Goal: Task Accomplishment & Management: Manage account settings

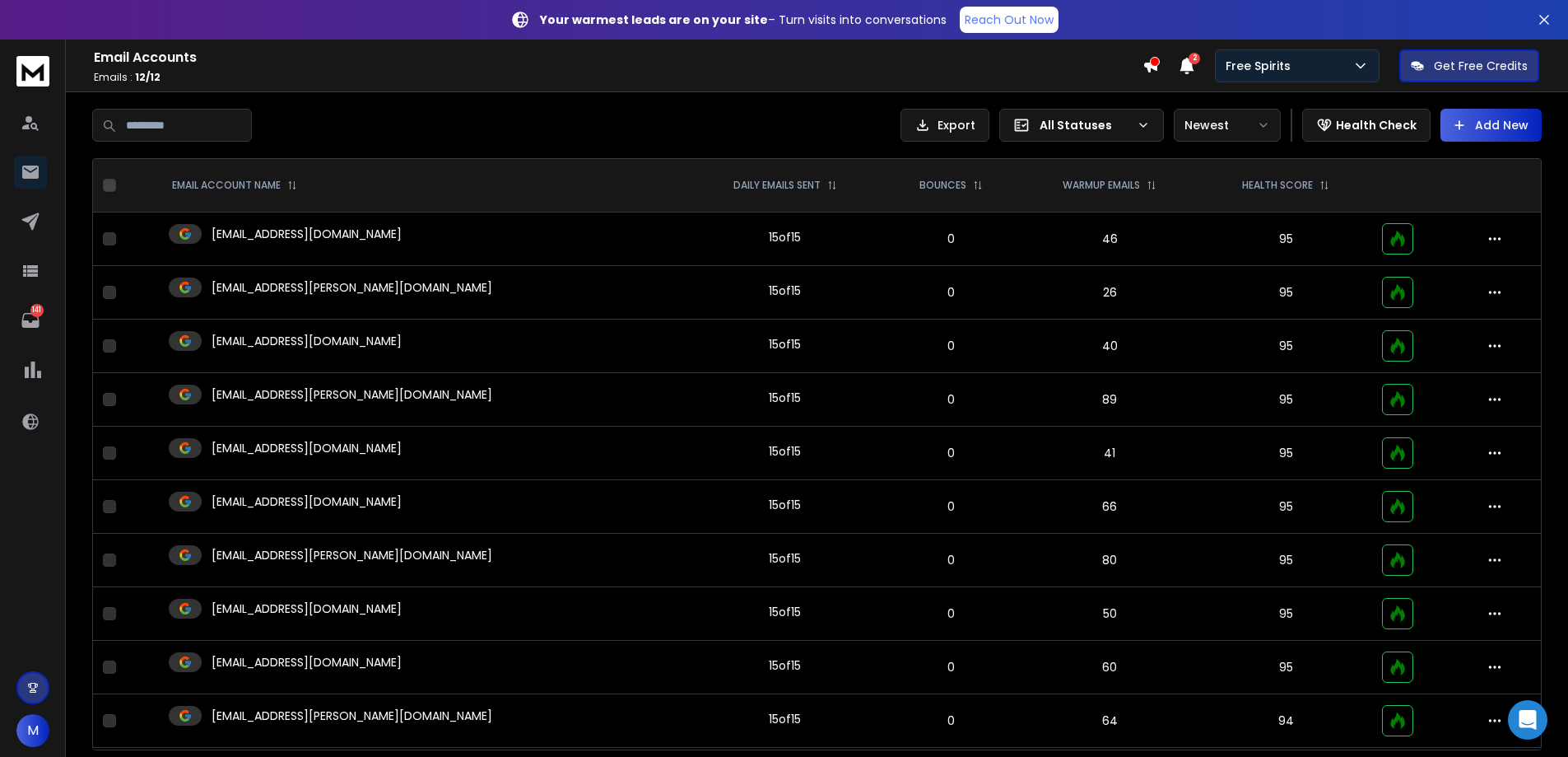
click at [1296, 76] on button "Free Spirits" at bounding box center [1297, 65] width 164 height 33
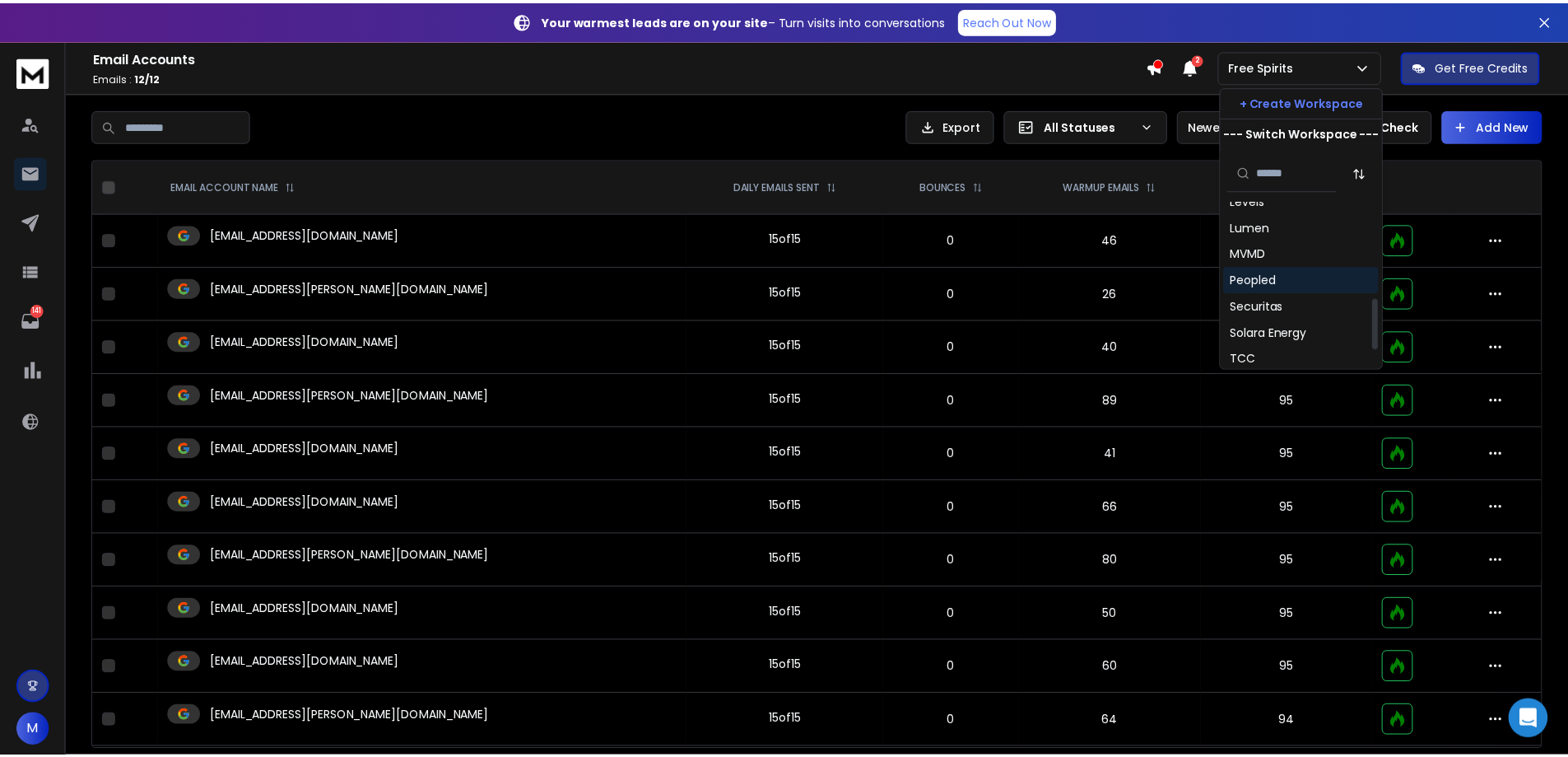
scroll to position [220, 0]
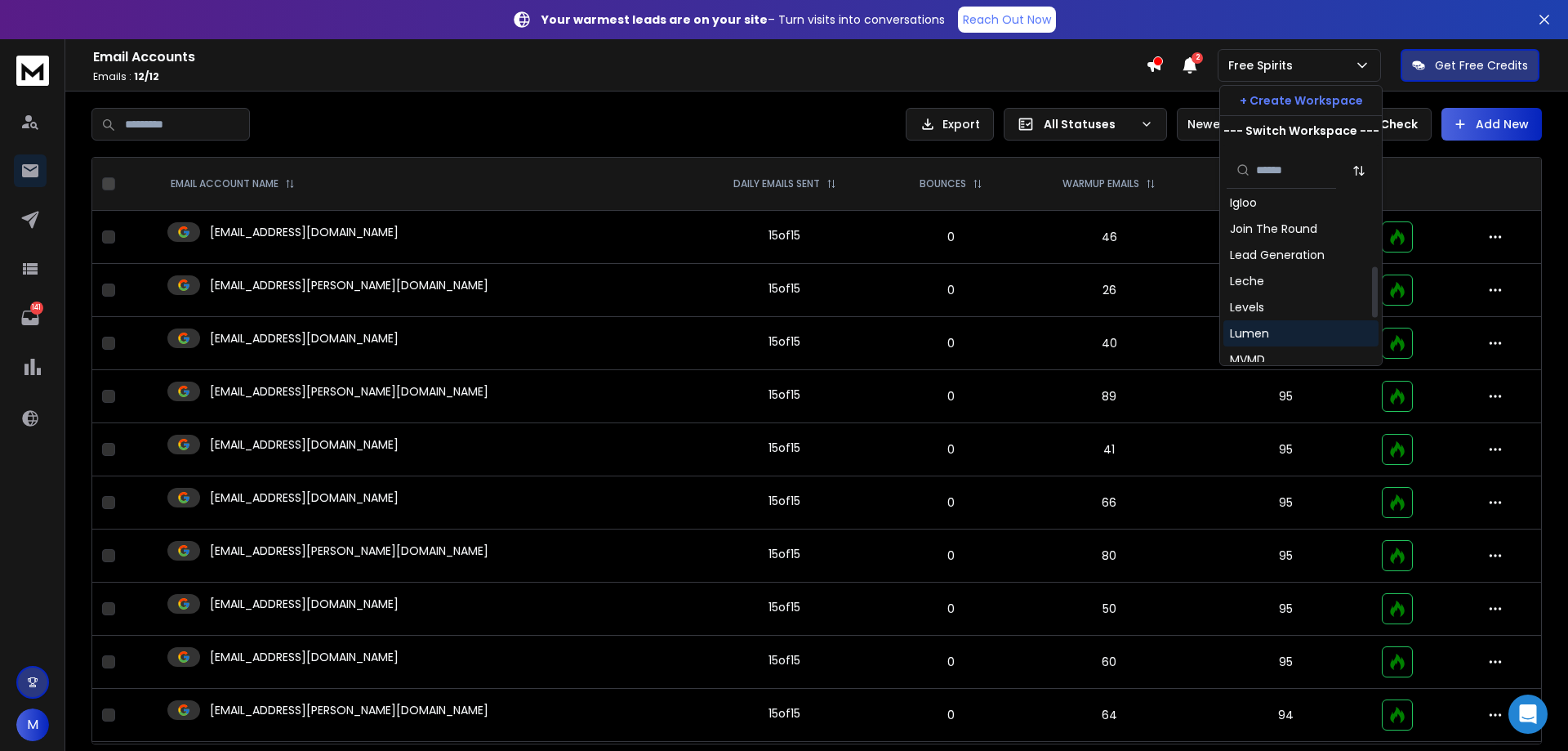
click at [1283, 325] on div "Lumen" at bounding box center [1302, 333] width 155 height 26
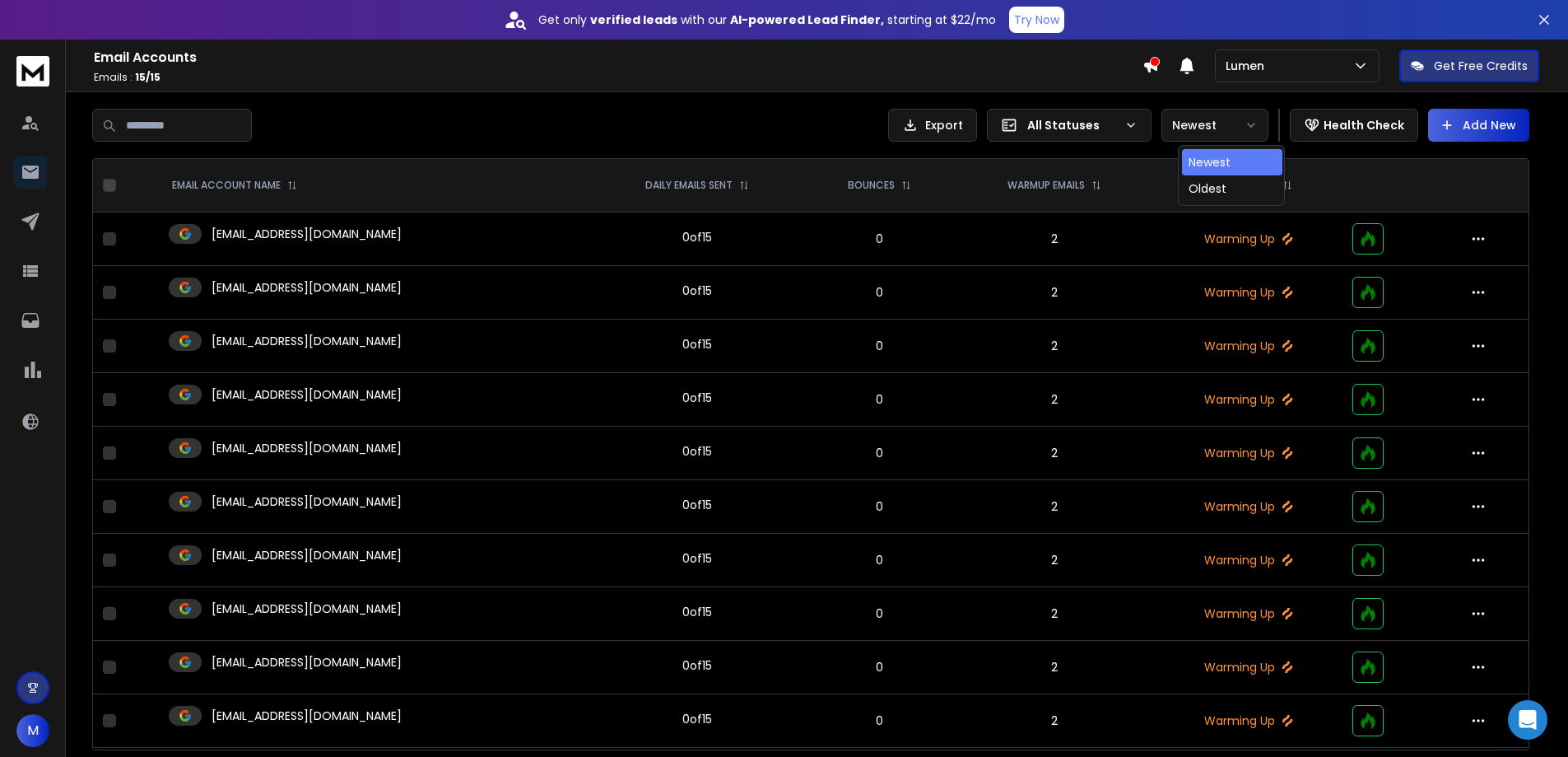
click at [1203, 121] on button "Newest" at bounding box center [1214, 125] width 107 height 33
click at [1204, 121] on button "Newest" at bounding box center [1227, 125] width 107 height 33
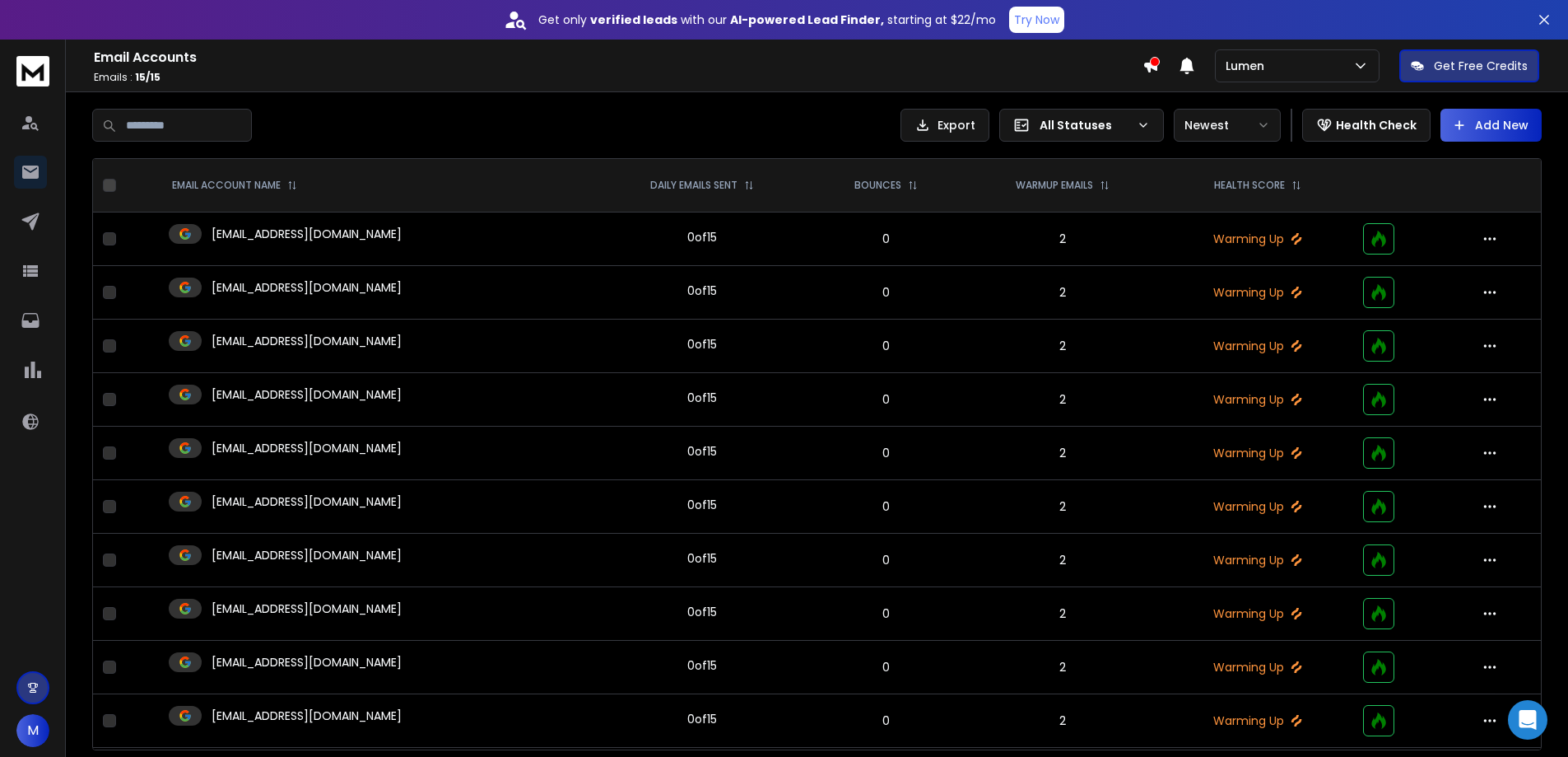
click at [1126, 128] on p "All Statuses" at bounding box center [1085, 125] width 90 height 16
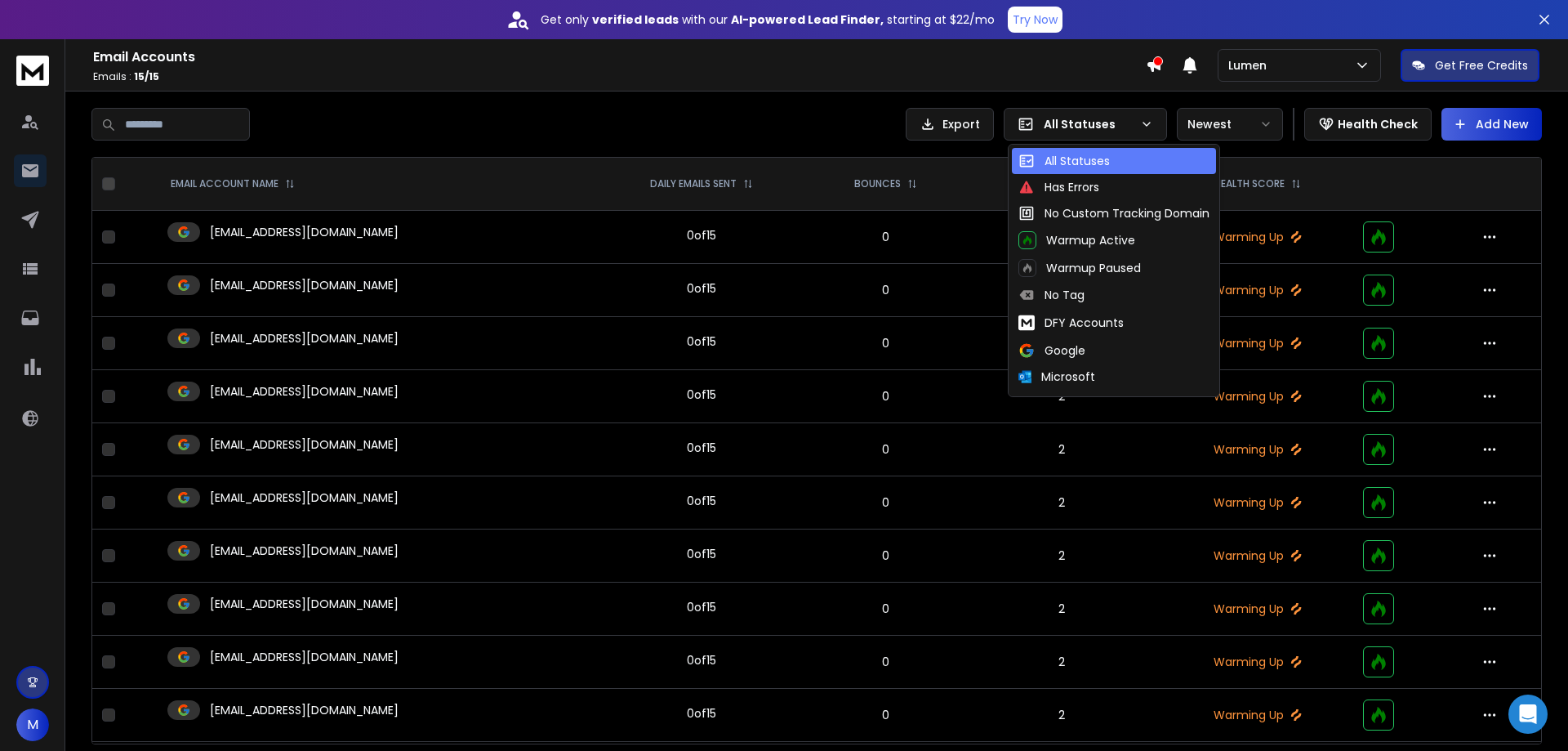
click at [1117, 127] on p "All Statuses" at bounding box center [1088, 124] width 90 height 16
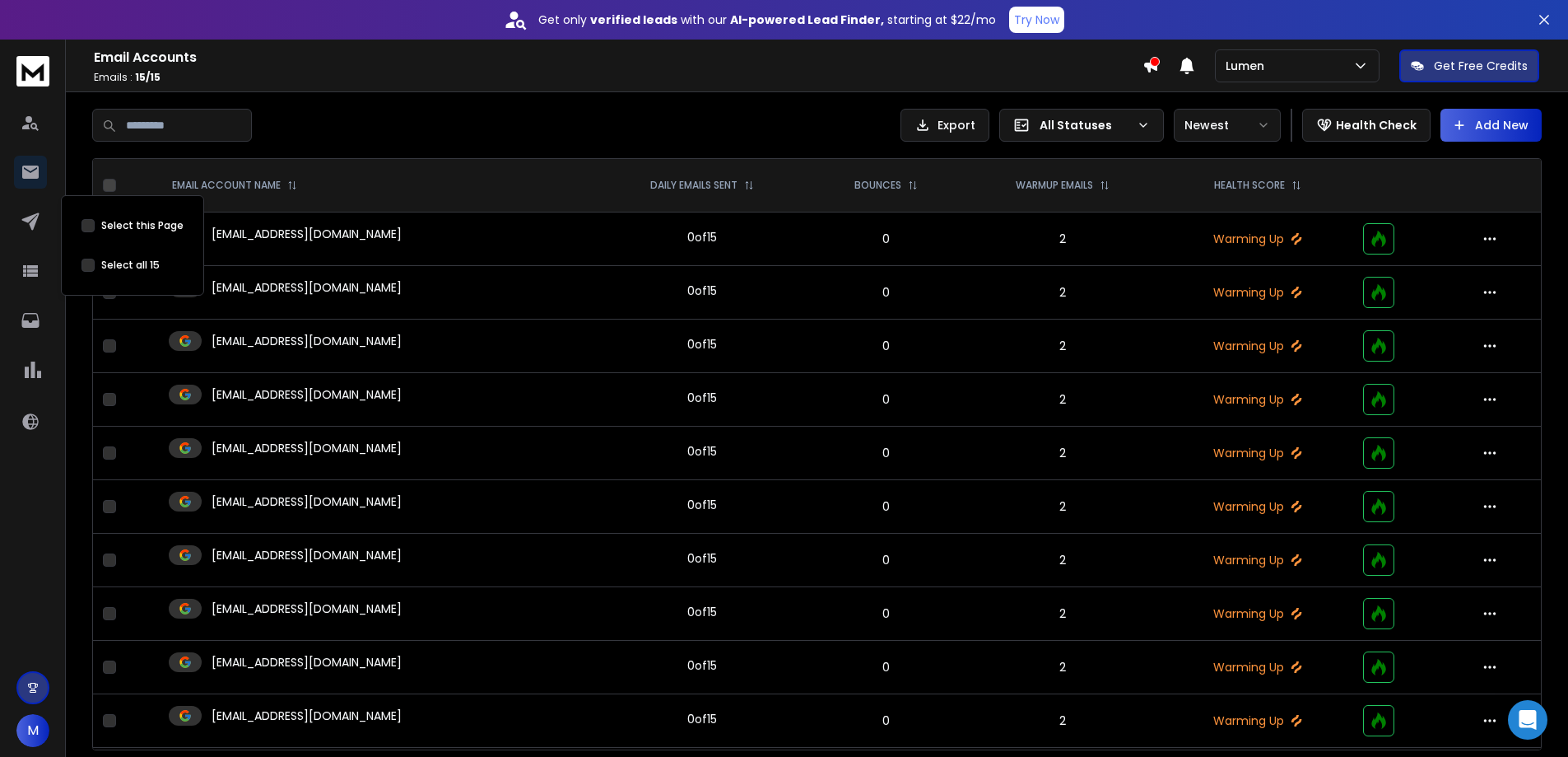
click at [107, 181] on button "Select this Page" at bounding box center [109, 185] width 13 height 13
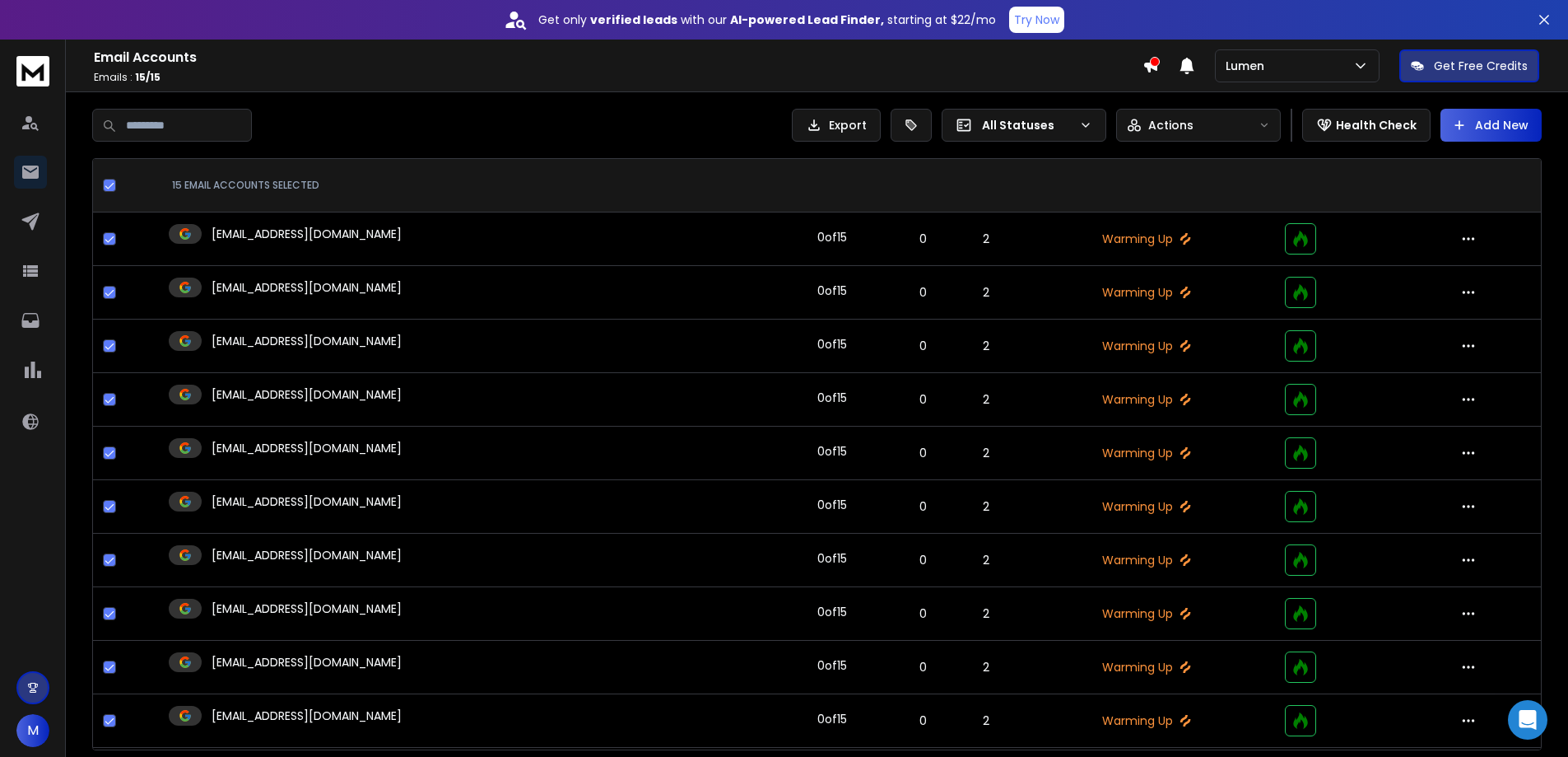
click at [1062, 128] on p "All Statuses" at bounding box center [1027, 125] width 90 height 16
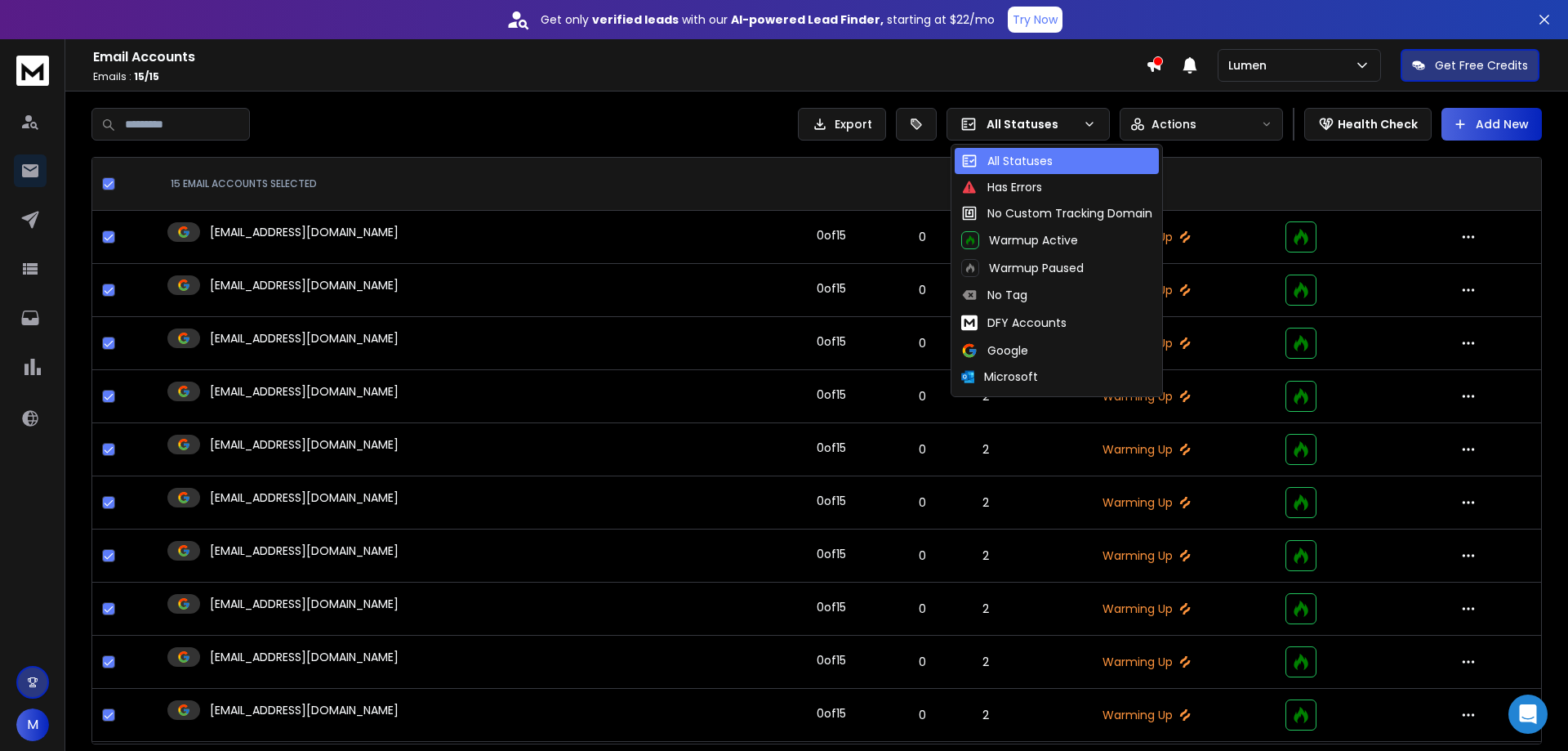
click at [1054, 127] on p "All Statuses" at bounding box center [1031, 124] width 90 height 16
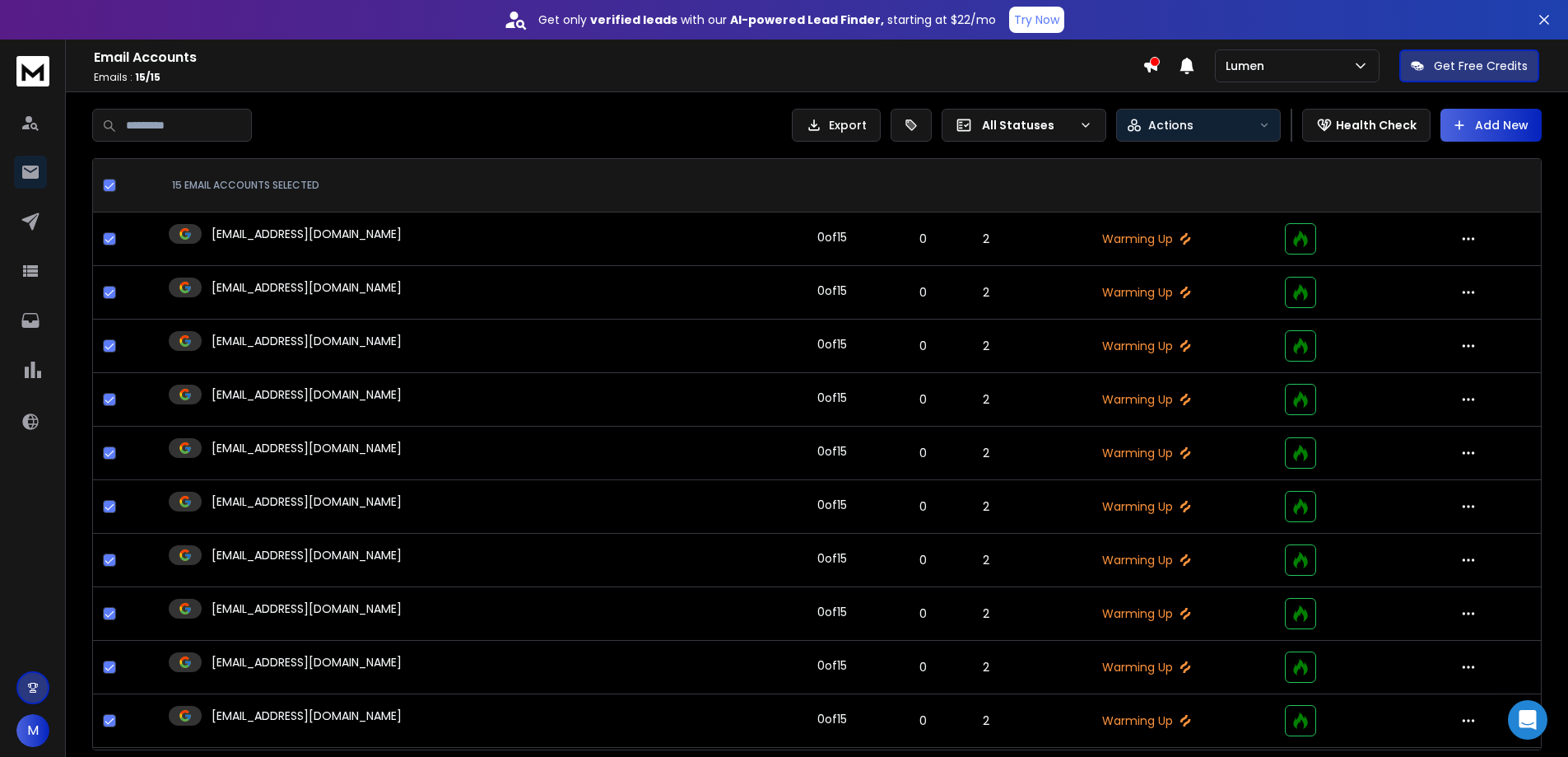
click at [1194, 126] on p "Actions" at bounding box center [1171, 125] width 46 height 16
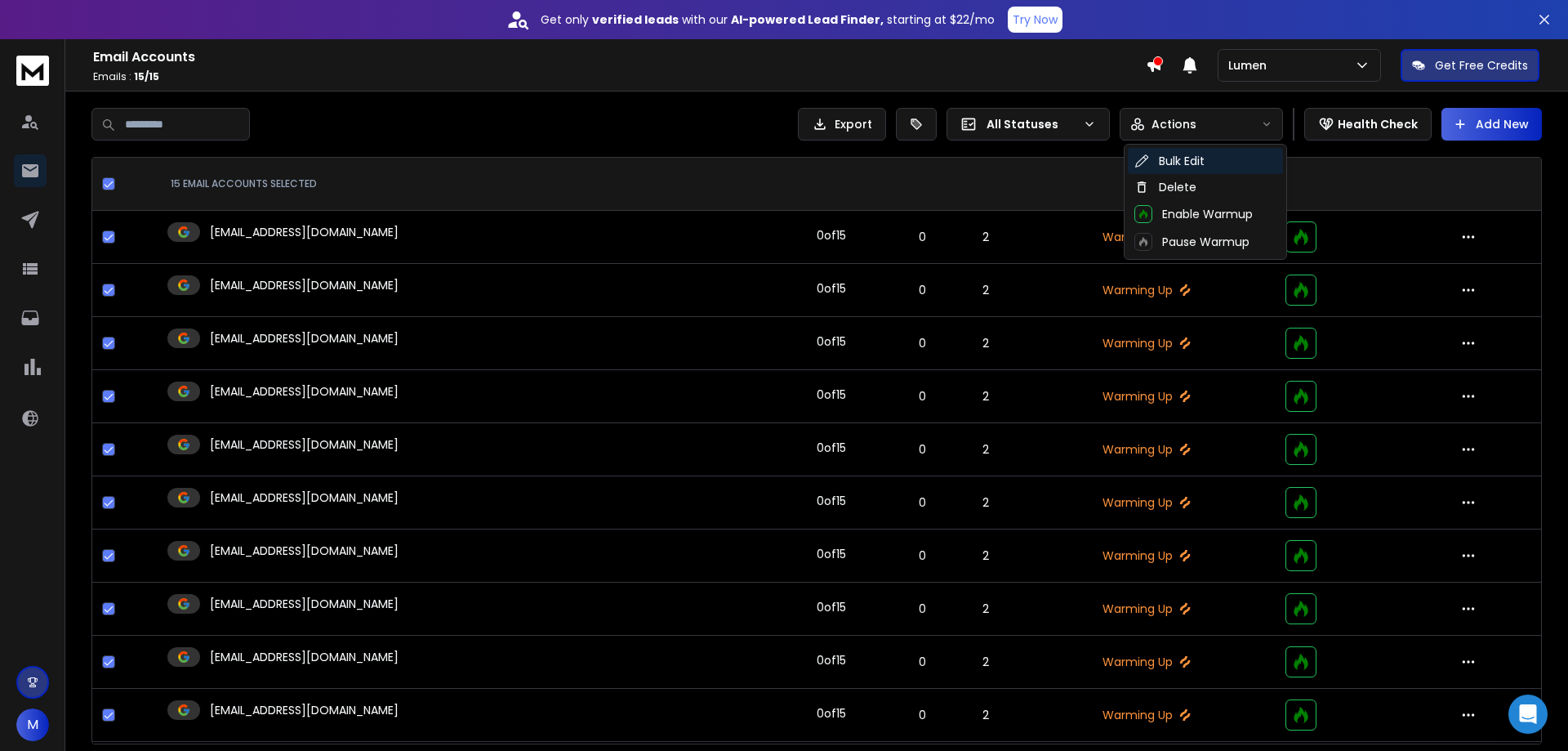
click at [1184, 154] on div "Bulk Edit" at bounding box center [1169, 160] width 70 height 16
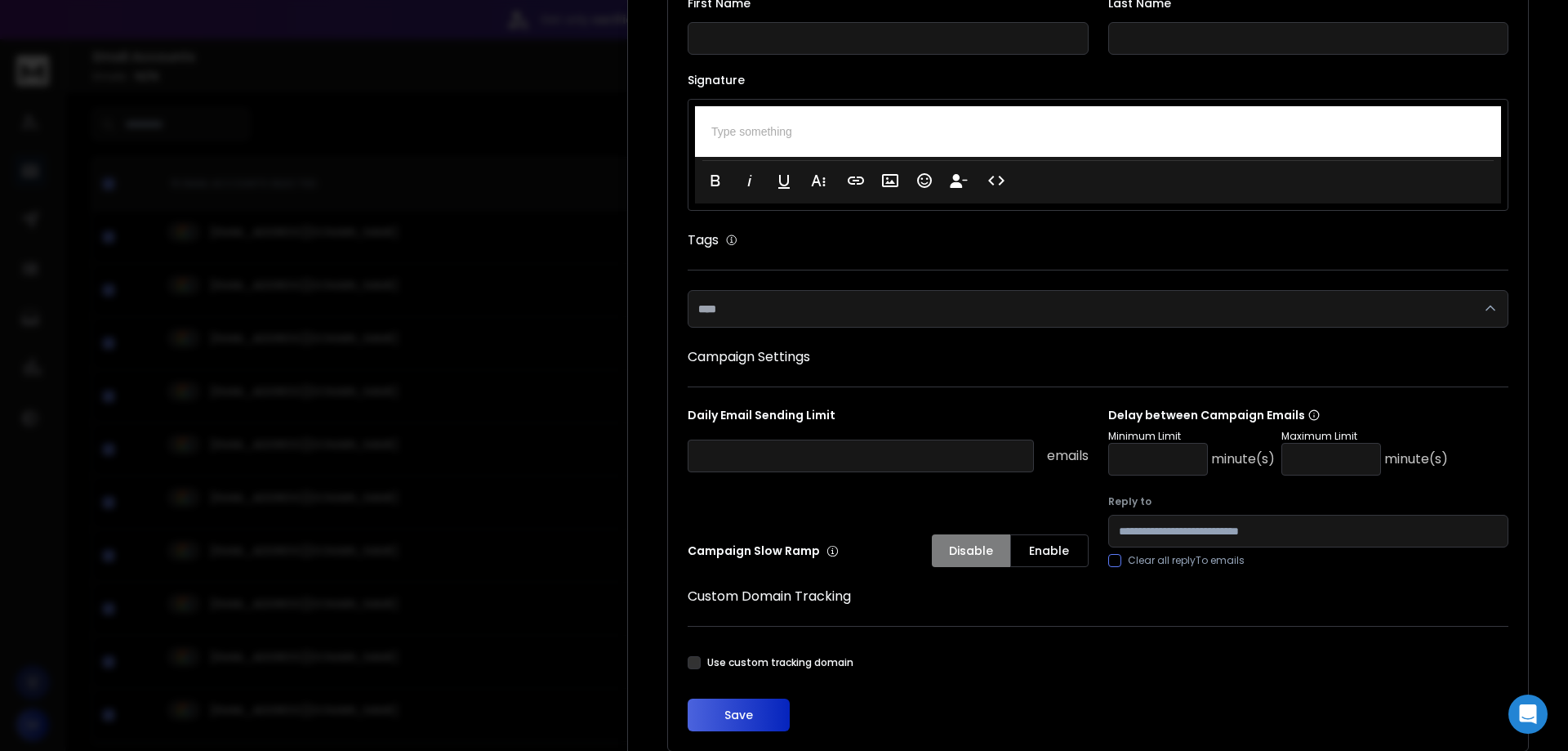
scroll to position [214, 0]
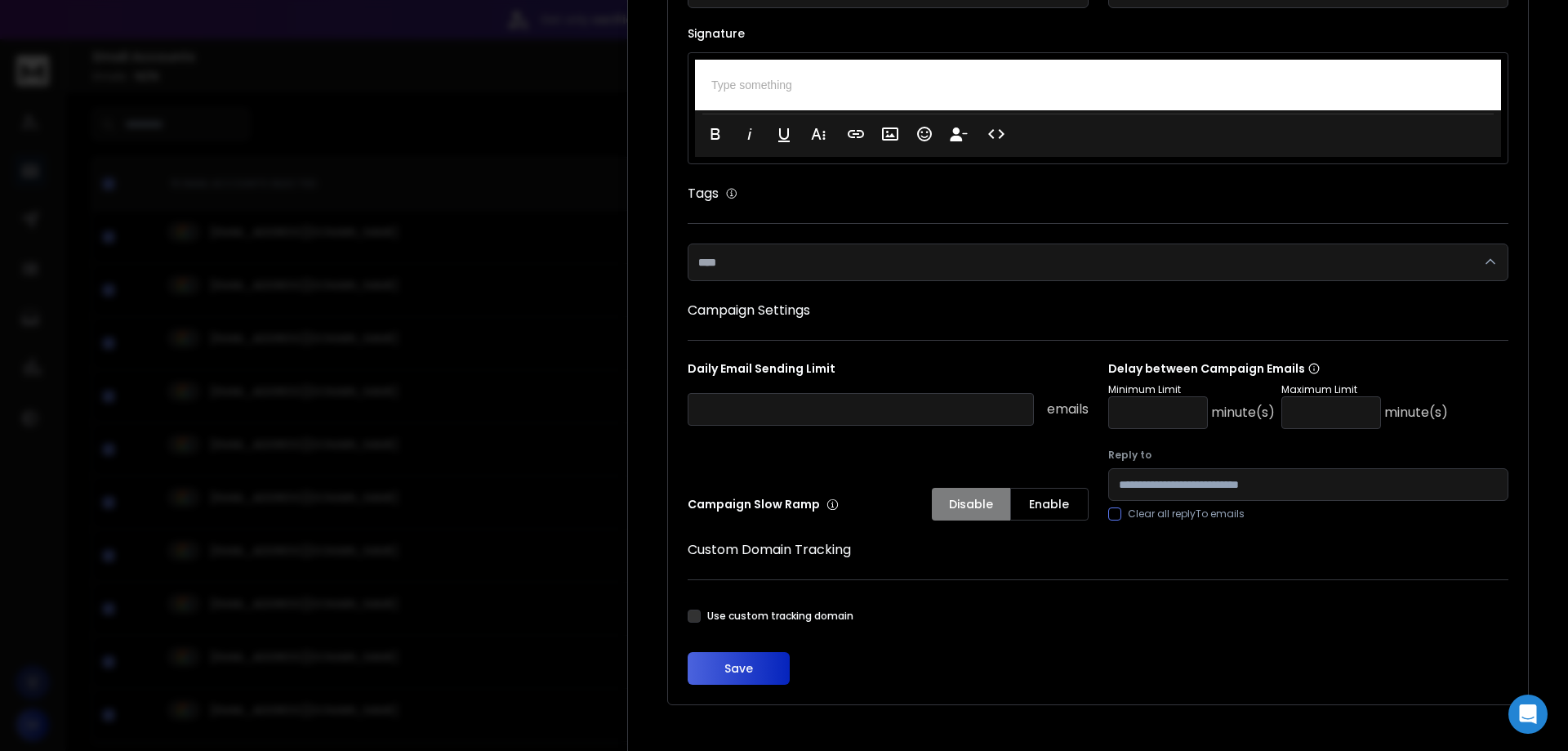
click at [563, 346] on div at bounding box center [784, 376] width 1568 height 751
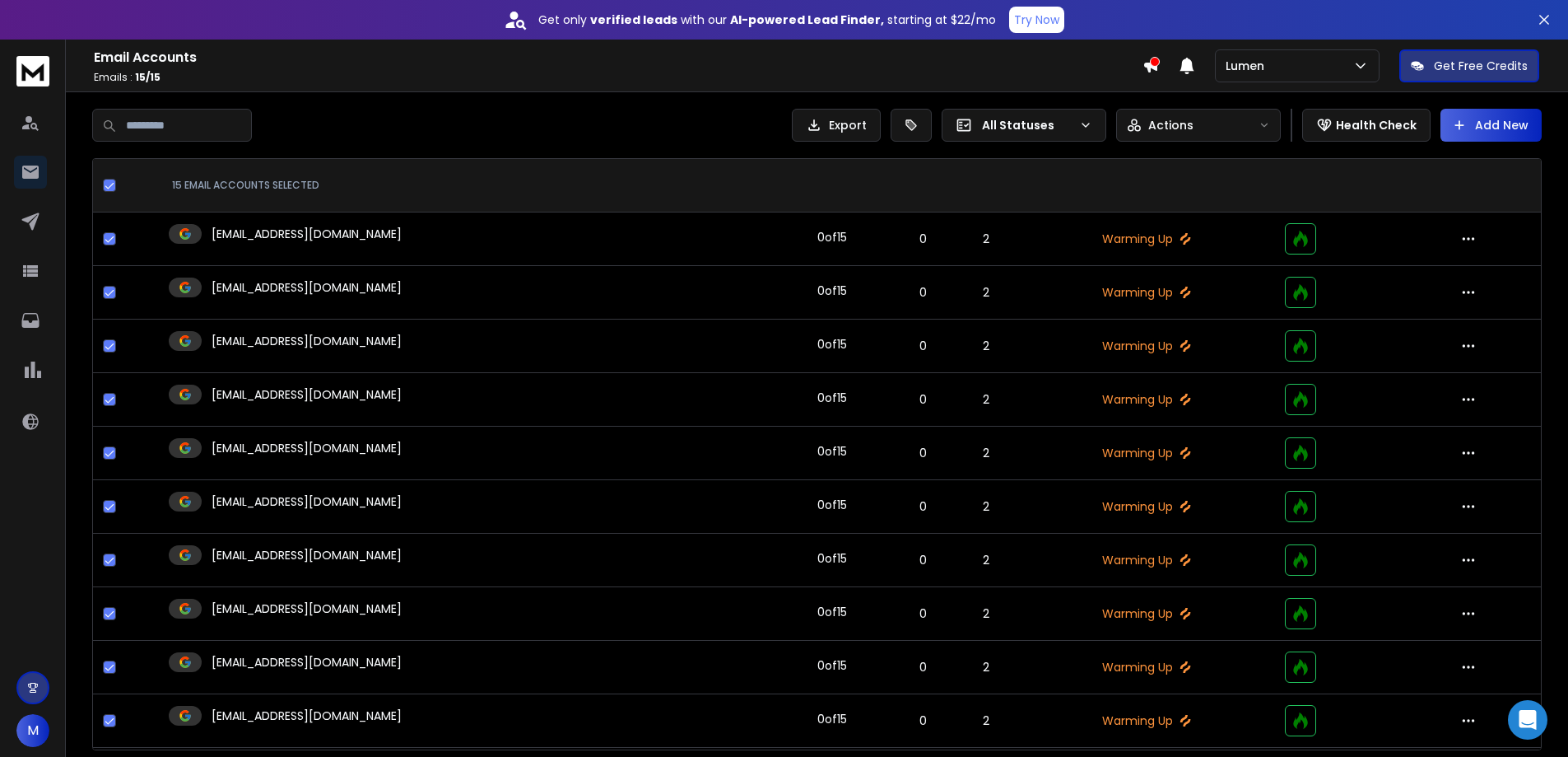
click at [1026, 135] on div "All Statuses" at bounding box center [1024, 125] width 164 height 33
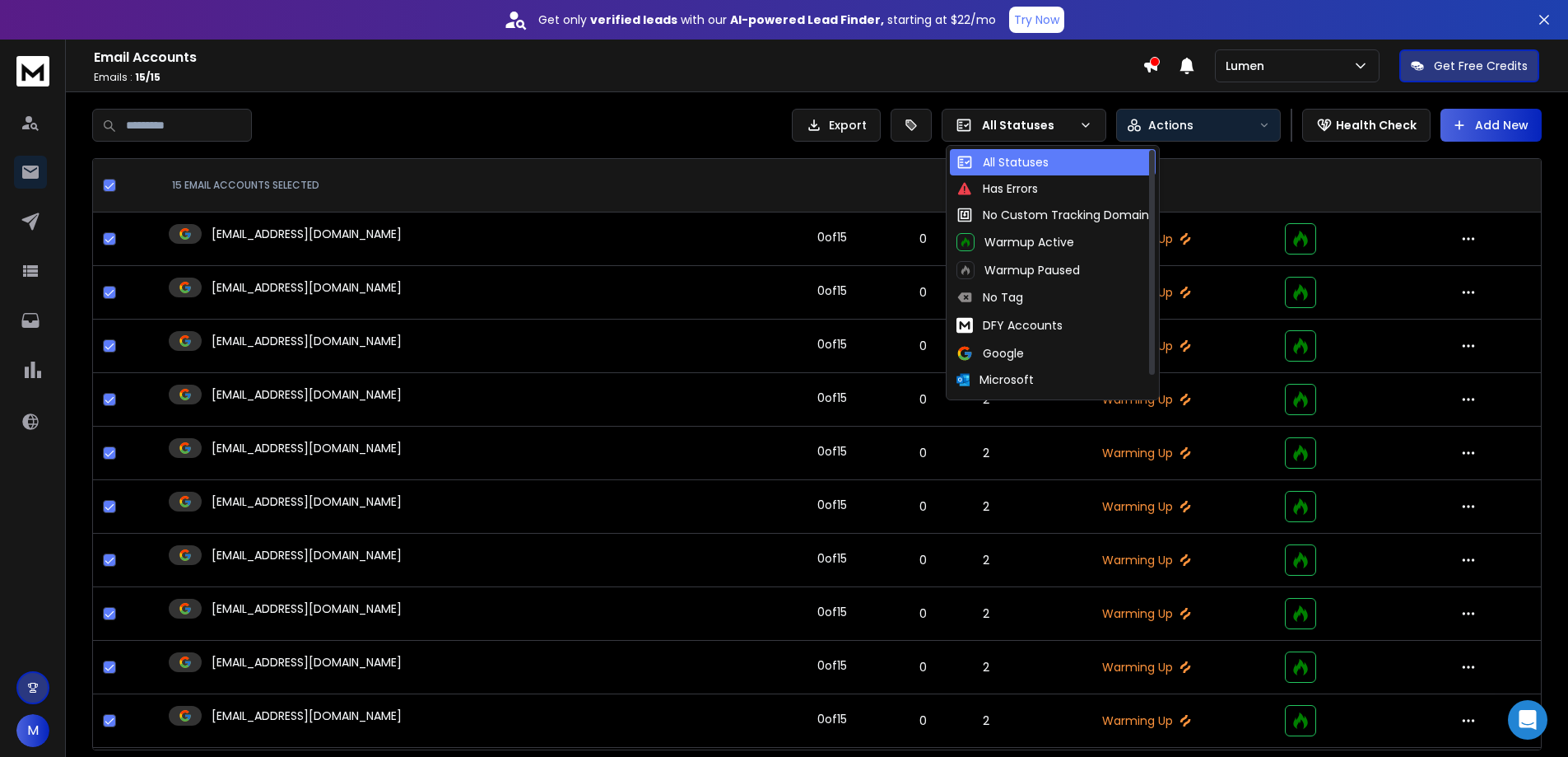
click at [1203, 129] on div "Actions" at bounding box center [1189, 125] width 125 height 16
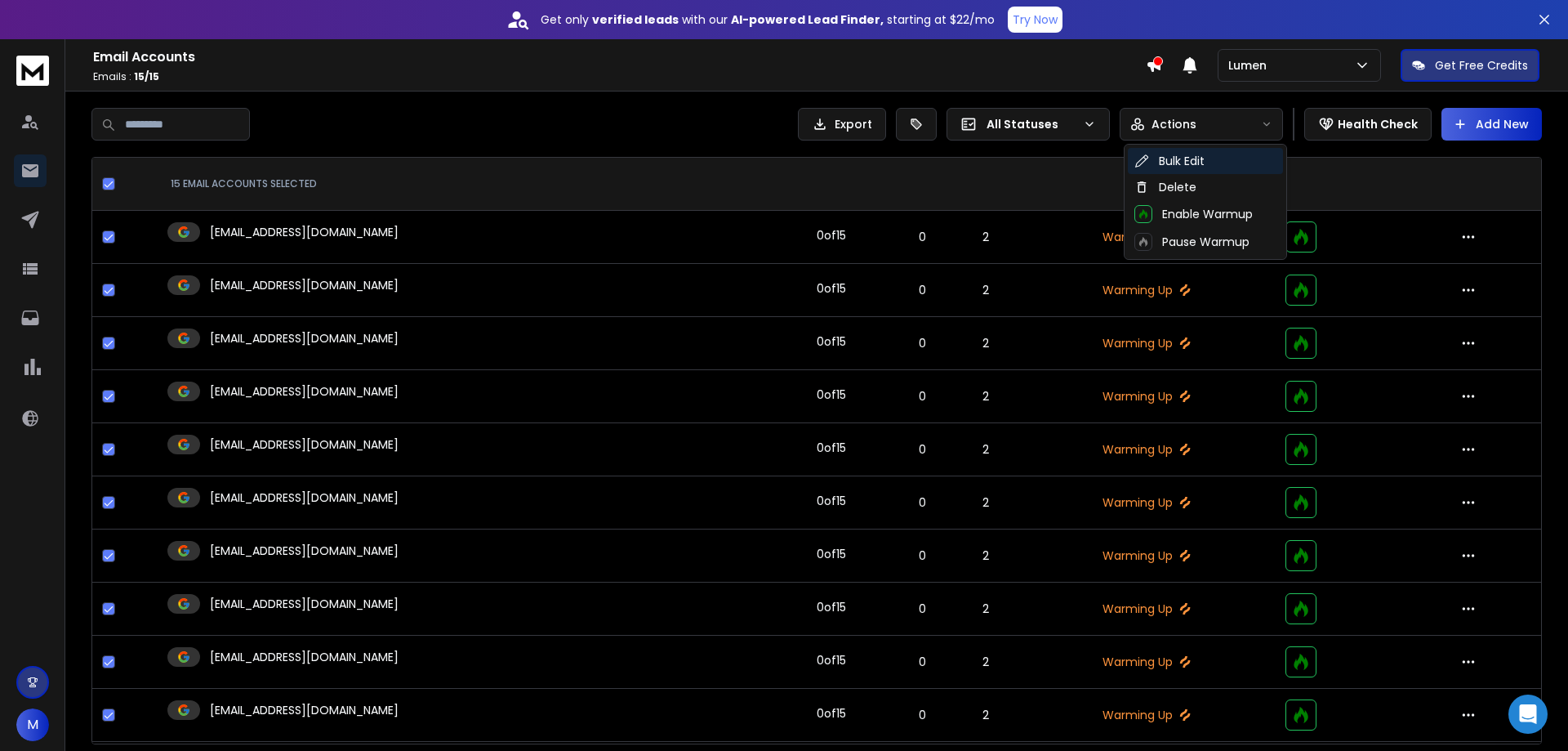
click at [1182, 157] on div "Bulk Edit" at bounding box center [1169, 160] width 70 height 16
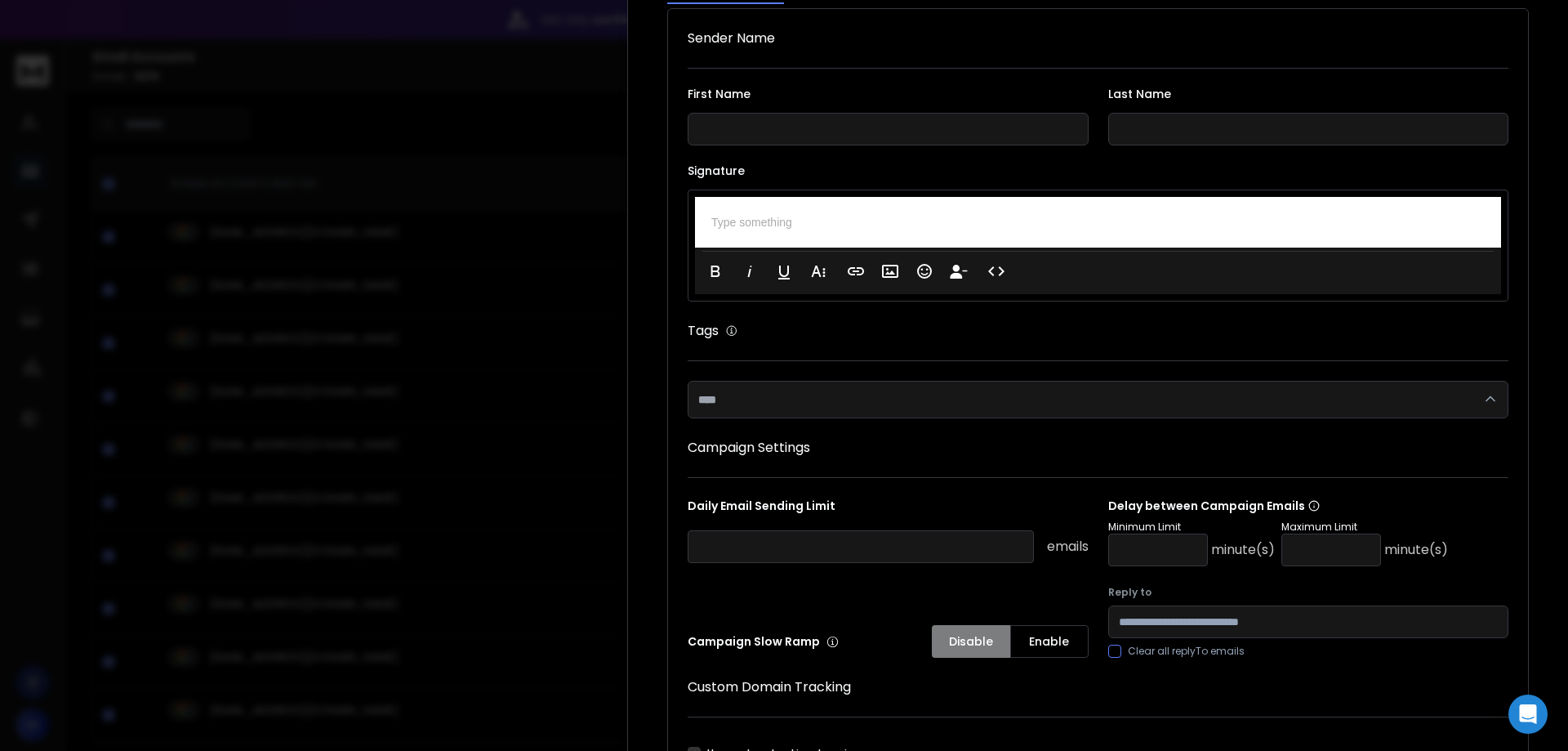
scroll to position [108, 0]
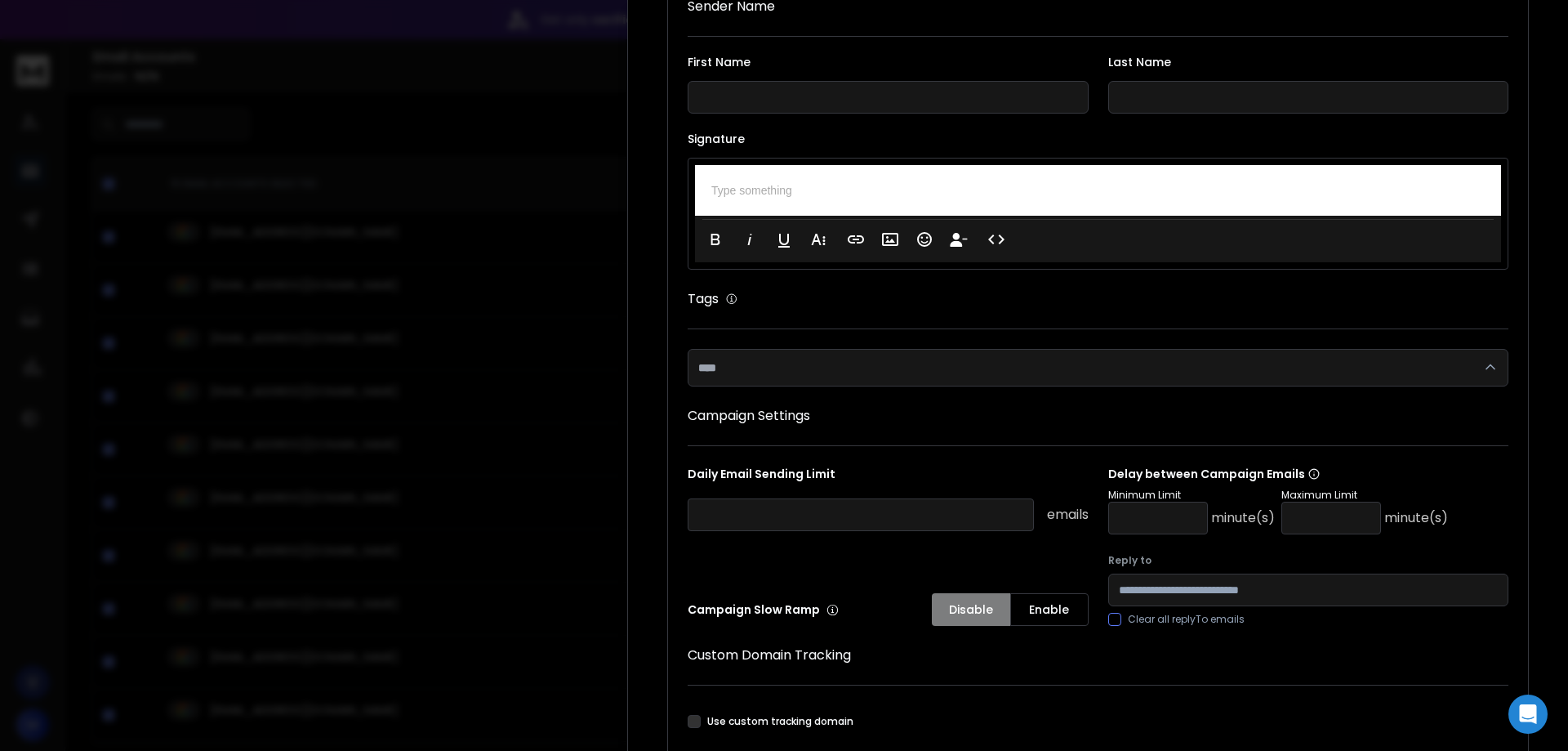
click at [810, 513] on input "number" at bounding box center [861, 515] width 347 height 32
click at [472, 114] on div at bounding box center [784, 376] width 1568 height 751
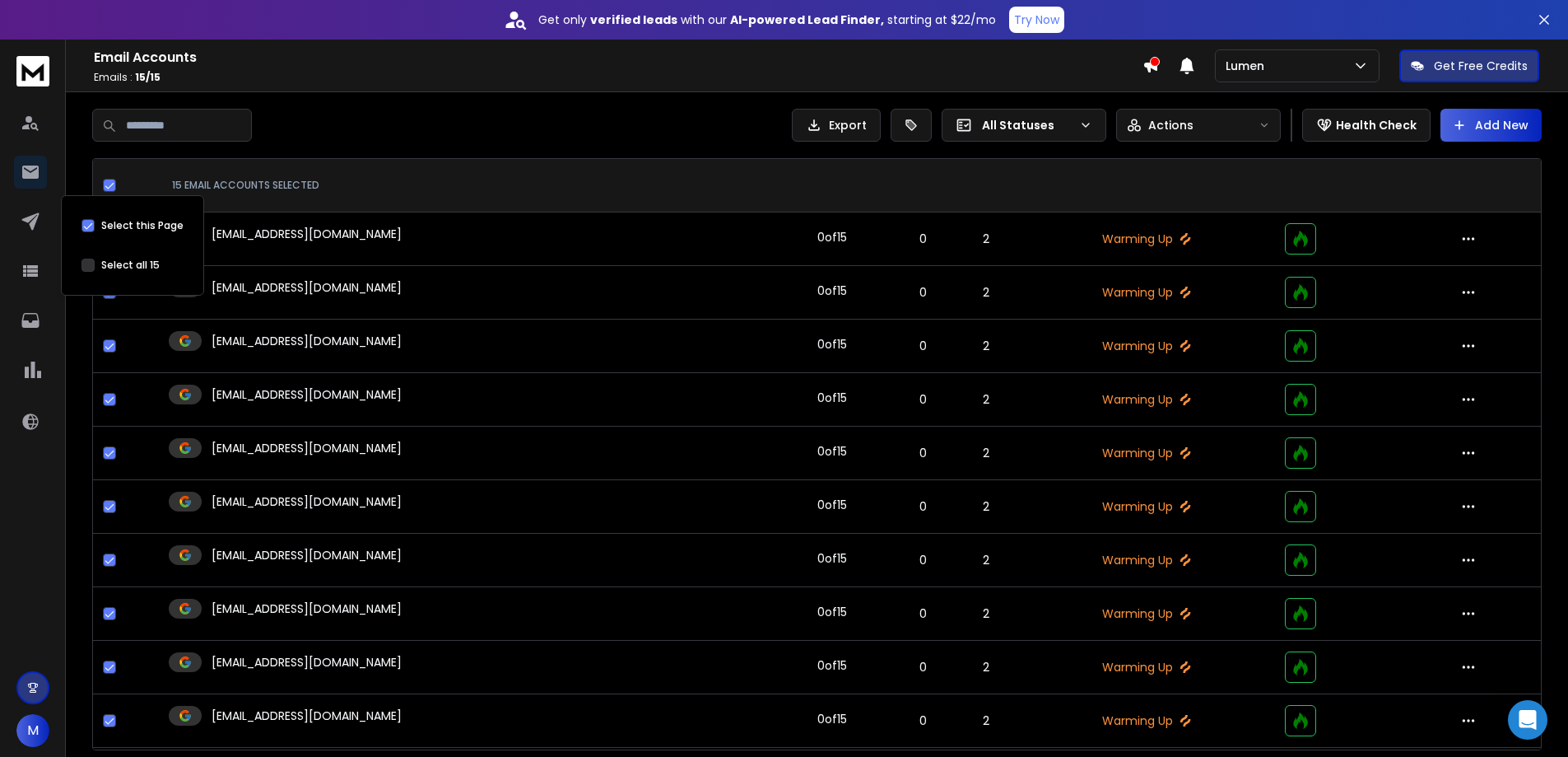
click at [104, 179] on button "Select this Page" at bounding box center [109, 185] width 13 height 13
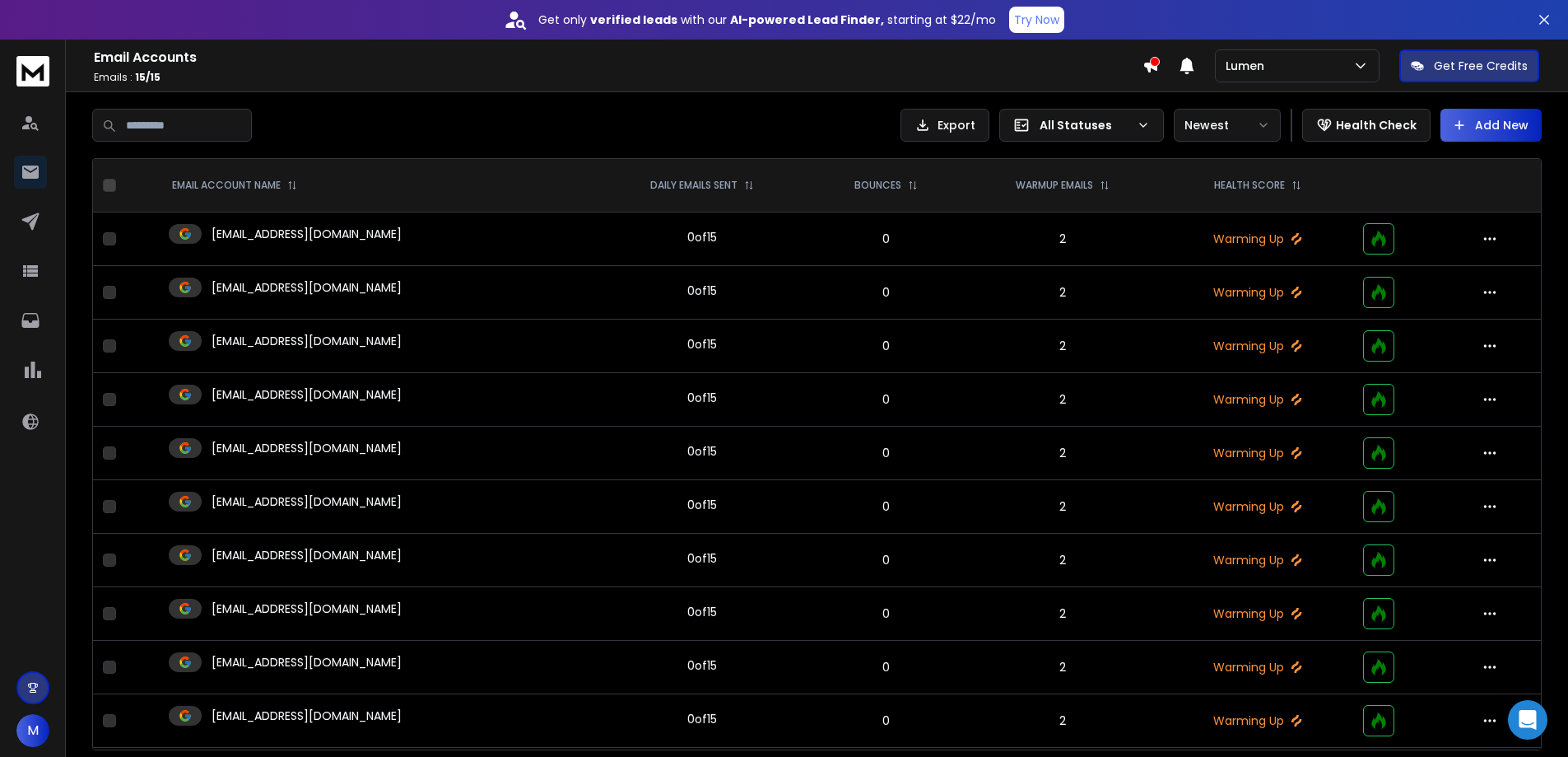
click at [440, 144] on div "Export All Statuses Newest Health Check Add New EMAIL ACCOUNT NAME DAILY EMAILS…" at bounding box center [816, 429] width 1449 height 642
click at [1082, 138] on div "All Statuses" at bounding box center [1081, 125] width 164 height 33
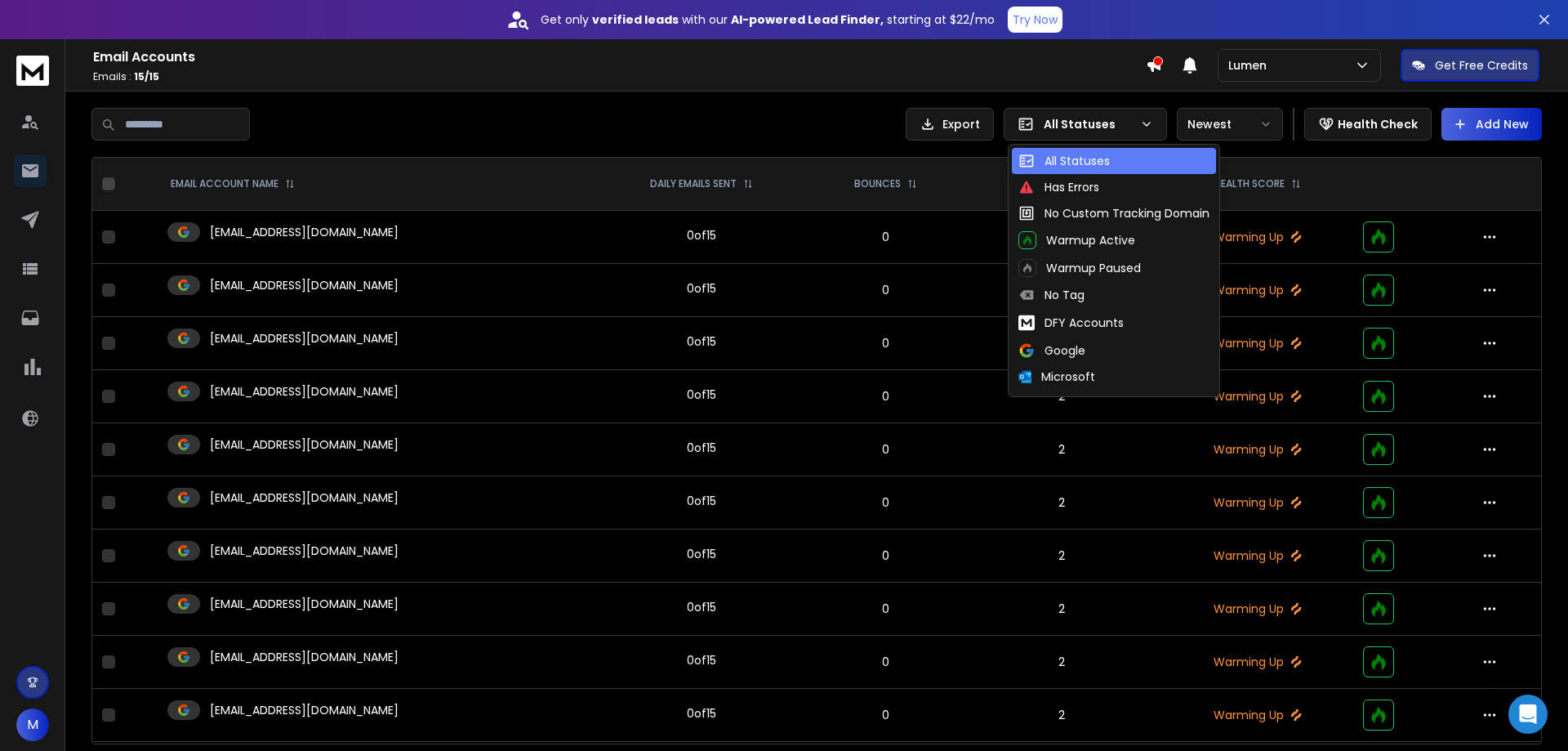
click at [1075, 136] on div "All Statuses" at bounding box center [1085, 124] width 163 height 32
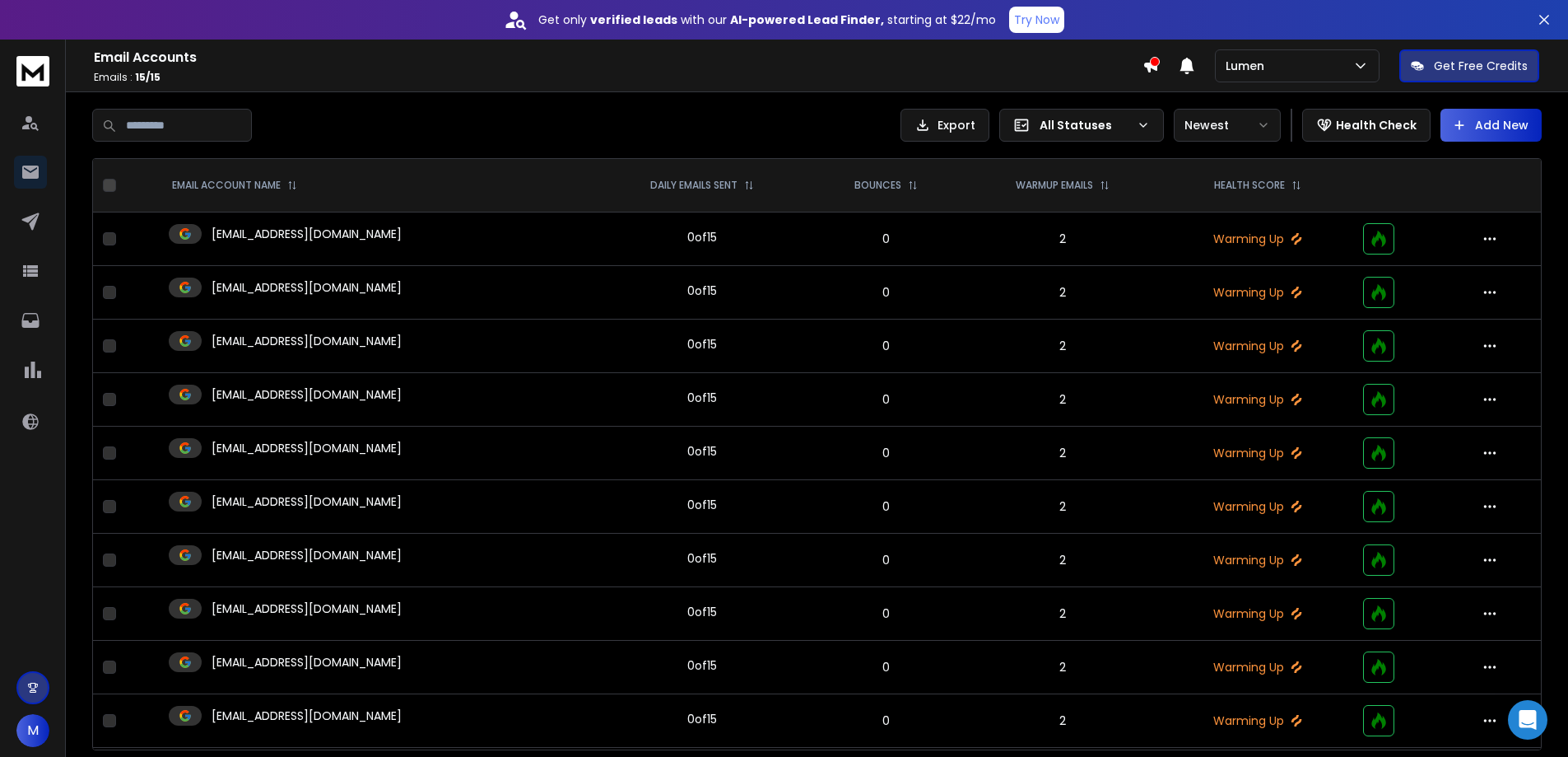
click at [1091, 132] on p "All Statuses" at bounding box center [1085, 125] width 90 height 16
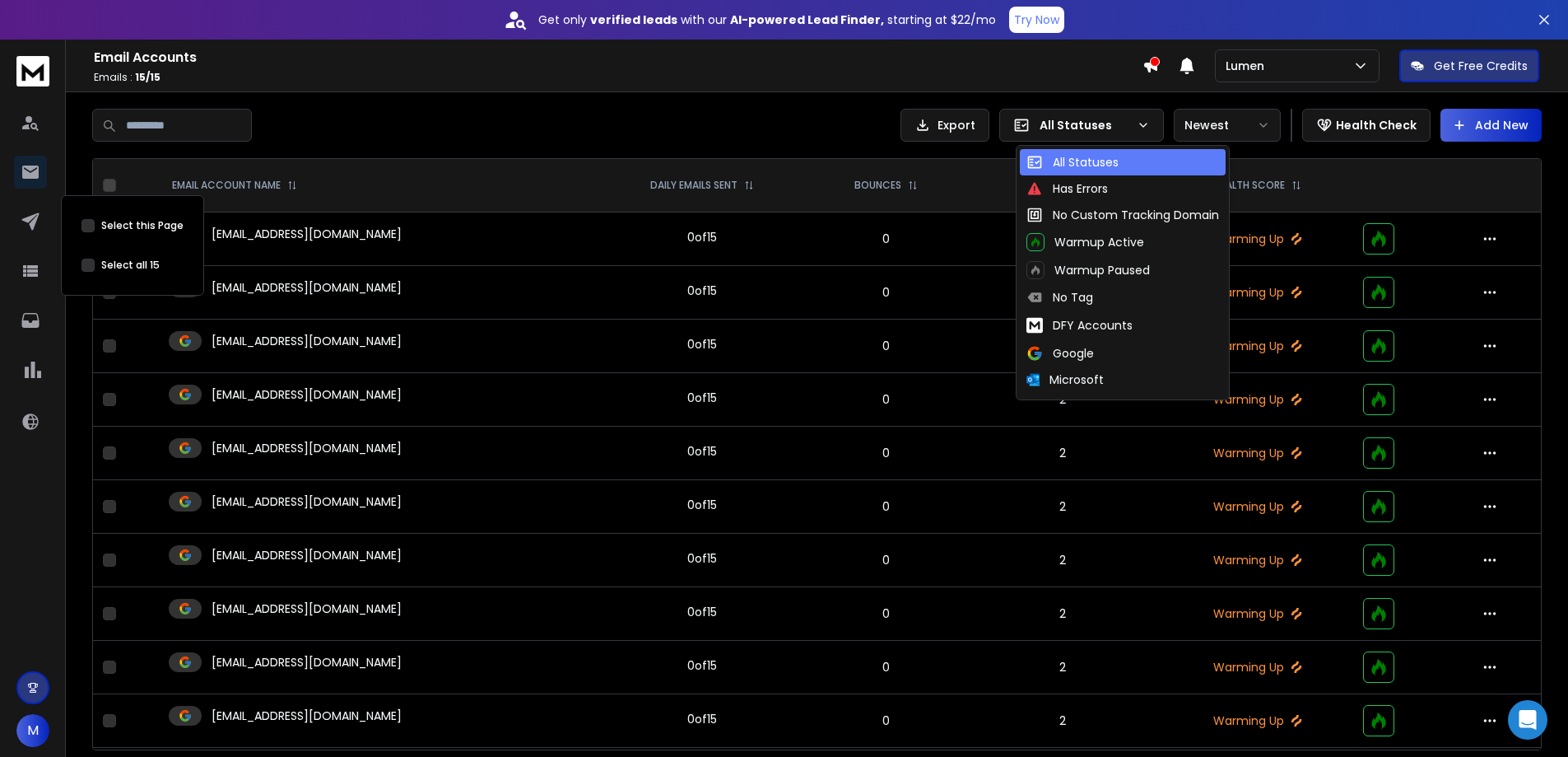
click at [110, 186] on button "Select this Page" at bounding box center [109, 185] width 13 height 13
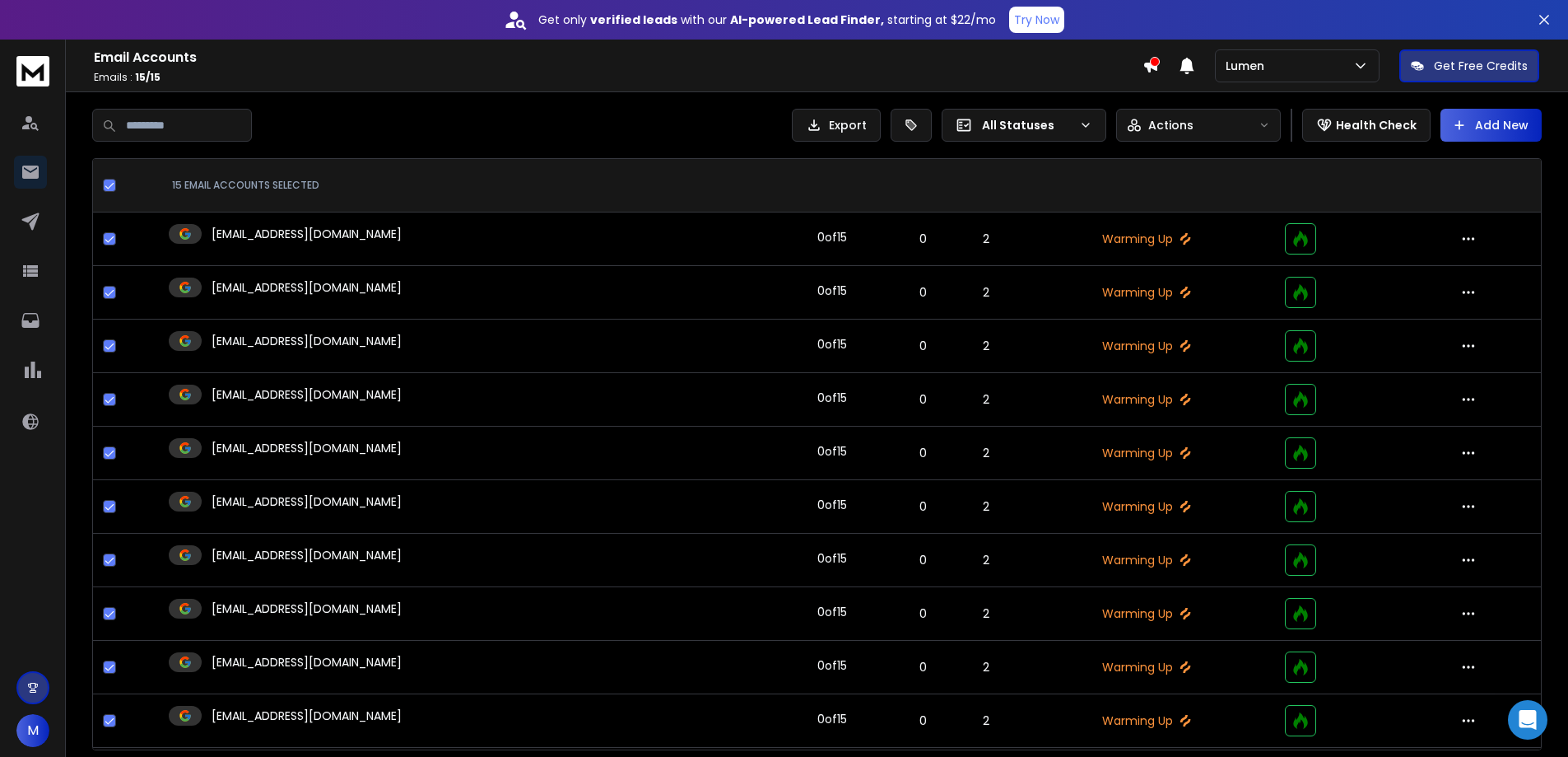
click at [1089, 127] on icon at bounding box center [1085, 125] width 13 height 13
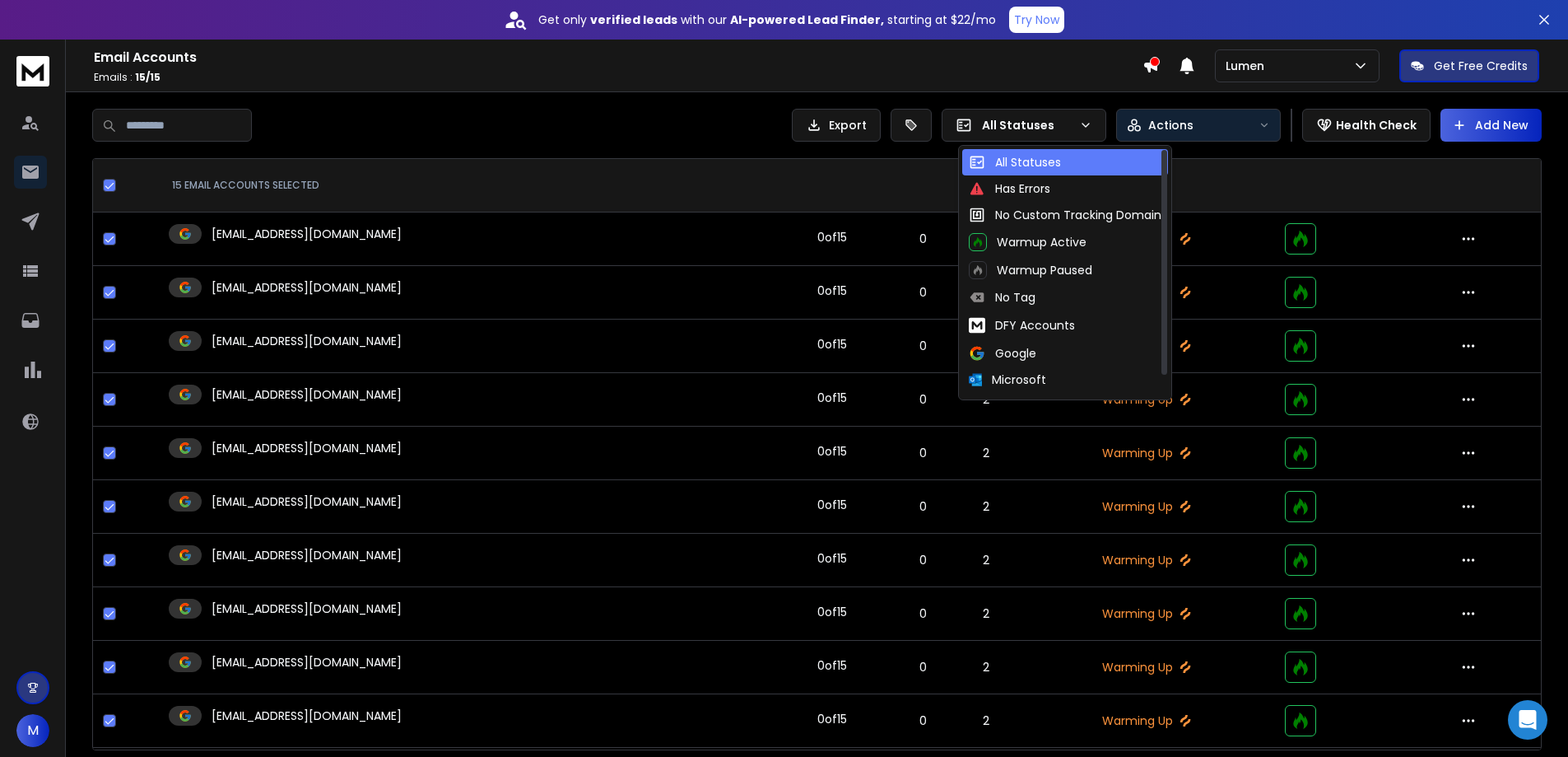
click at [1202, 115] on button "Actions" at bounding box center [1198, 125] width 164 height 33
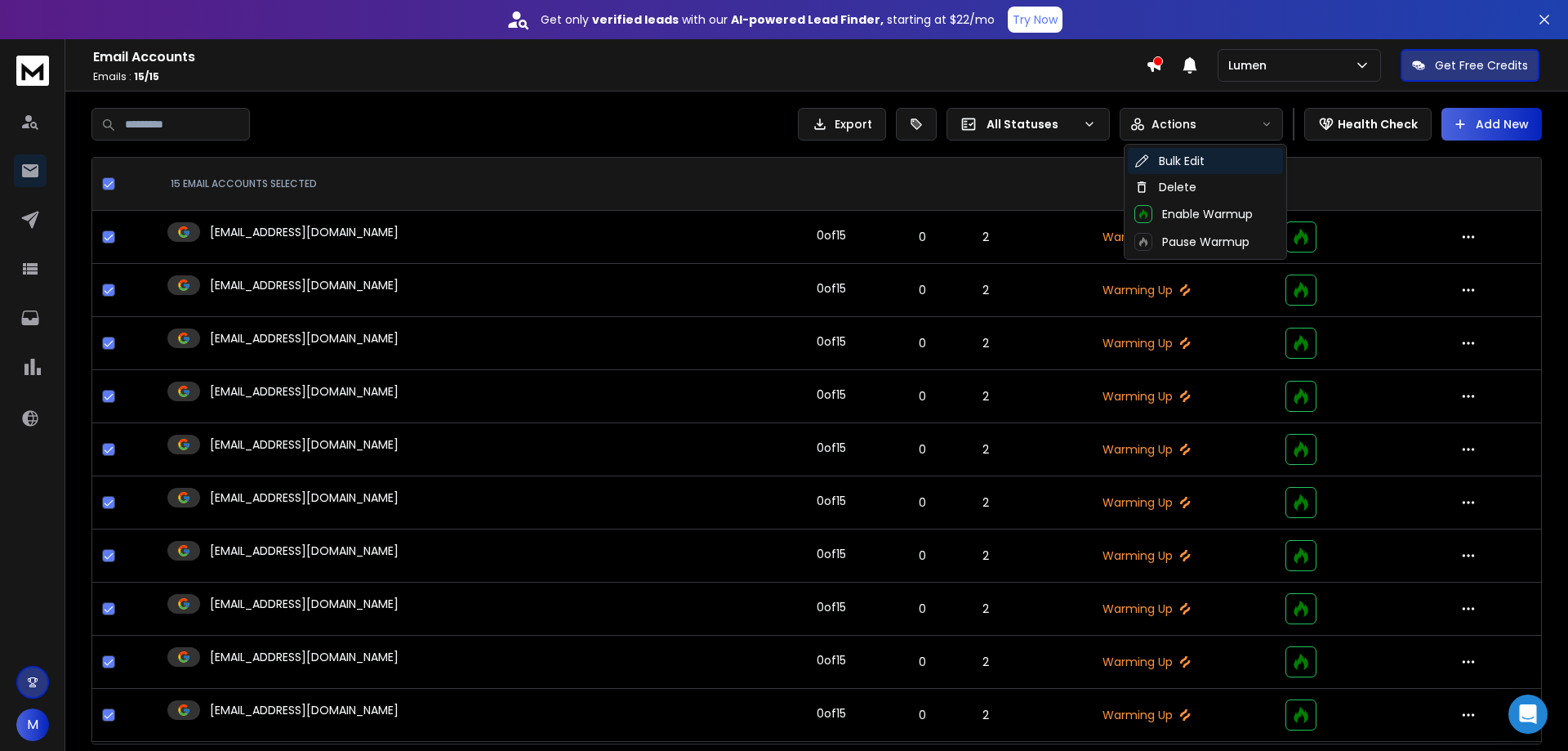
click at [1193, 156] on div "Bulk Edit" at bounding box center [1169, 160] width 70 height 16
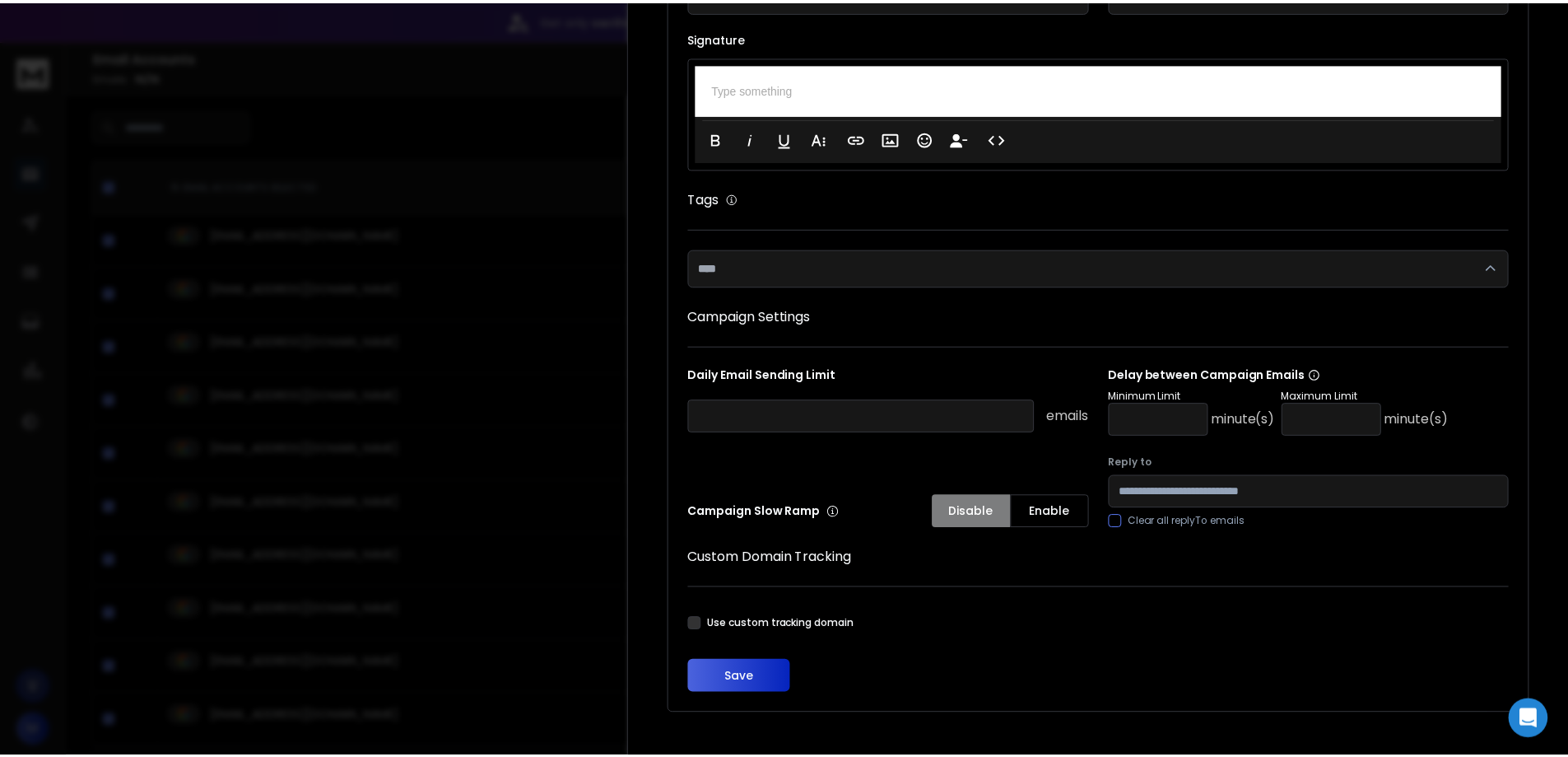
scroll to position [216, 0]
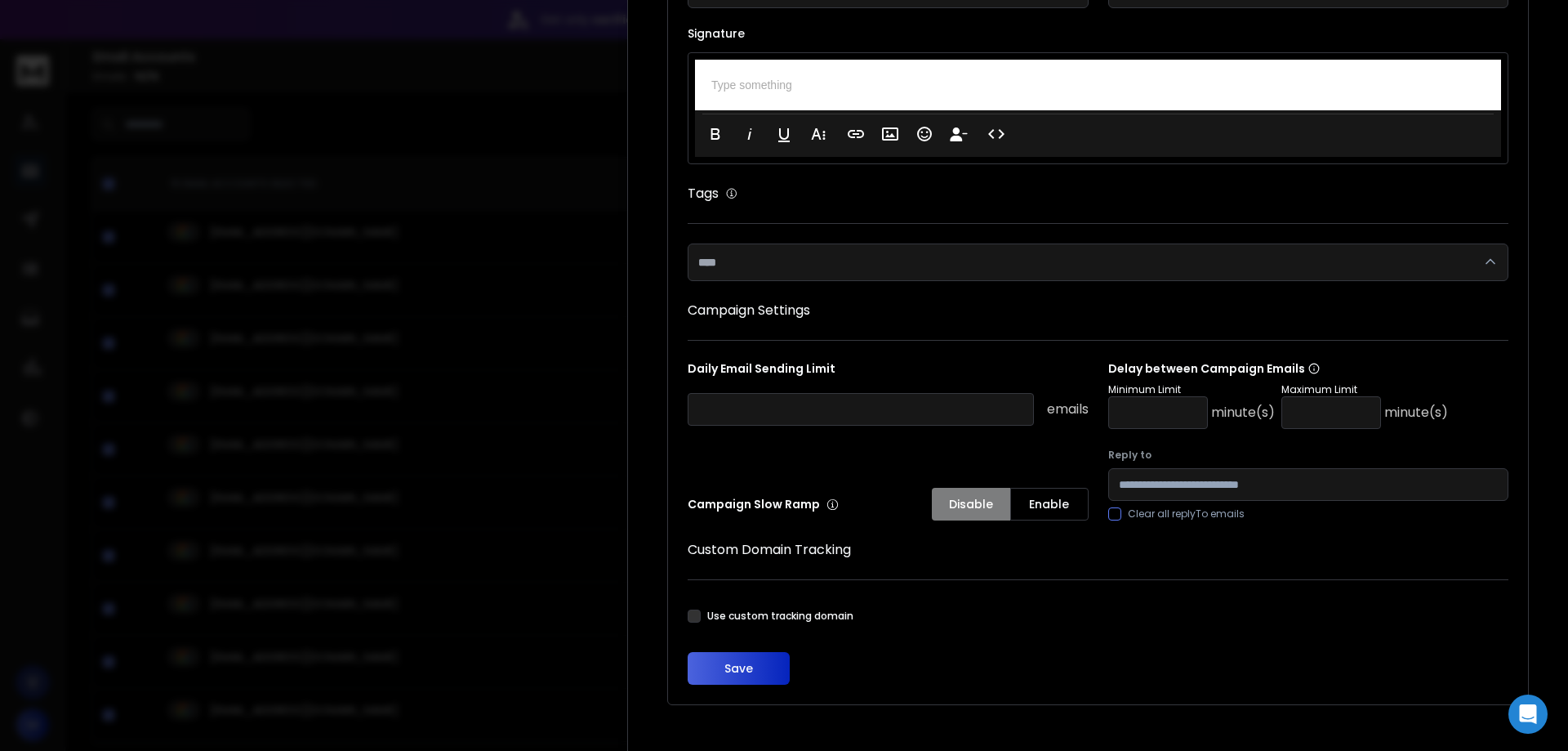
click at [518, 308] on div at bounding box center [784, 376] width 1568 height 751
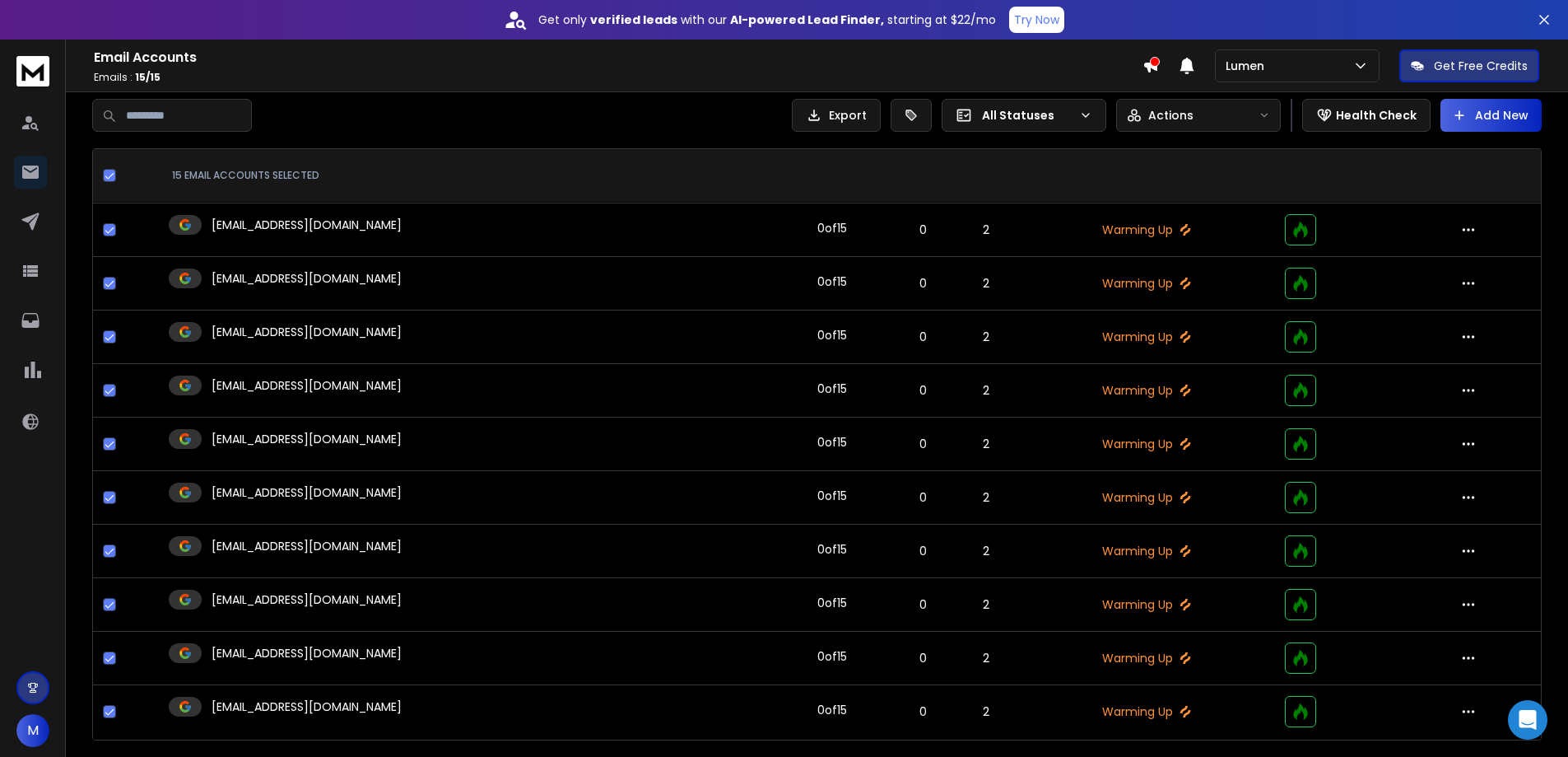
scroll to position [278, 0]
